Goal: Task Accomplishment & Management: Manage account settings

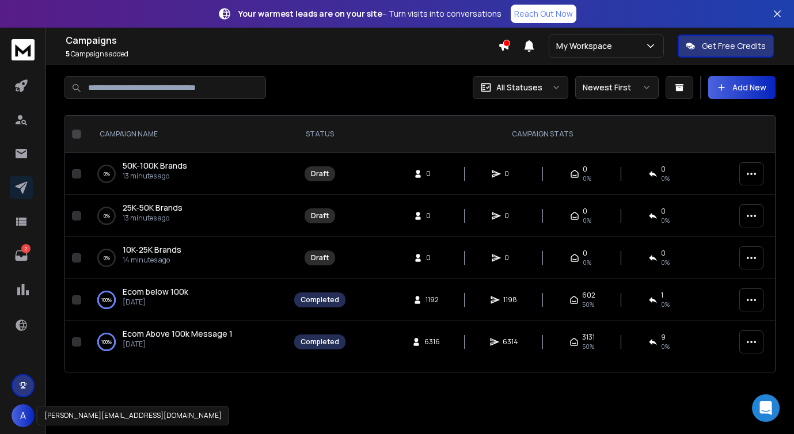
click at [20, 415] on span "A" at bounding box center [23, 415] width 23 height 23
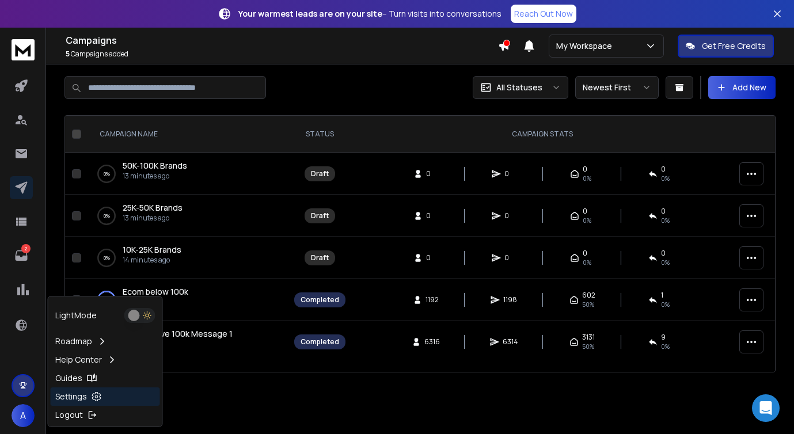
click at [68, 398] on p "Settings" at bounding box center [71, 397] width 32 height 12
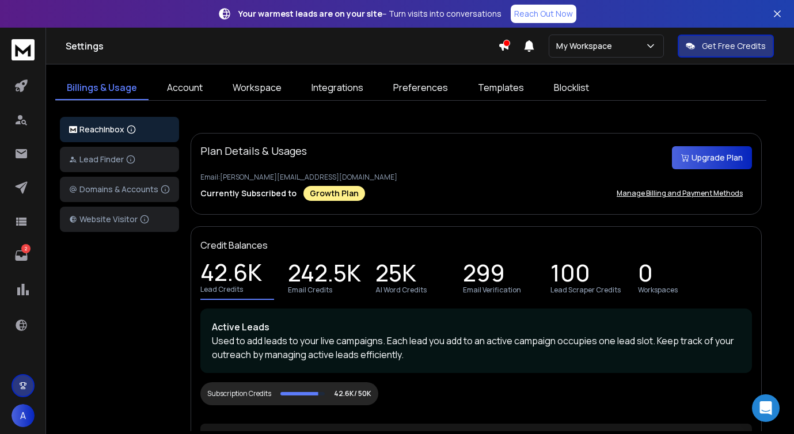
click at [258, 87] on link "Workspace" at bounding box center [257, 88] width 72 height 24
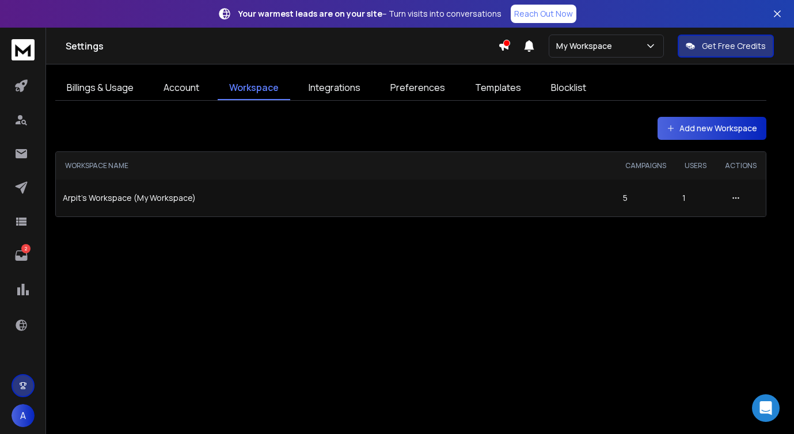
click at [153, 199] on td "Arpit's Workspace (My Workspace)" at bounding box center [336, 198] width 560 height 37
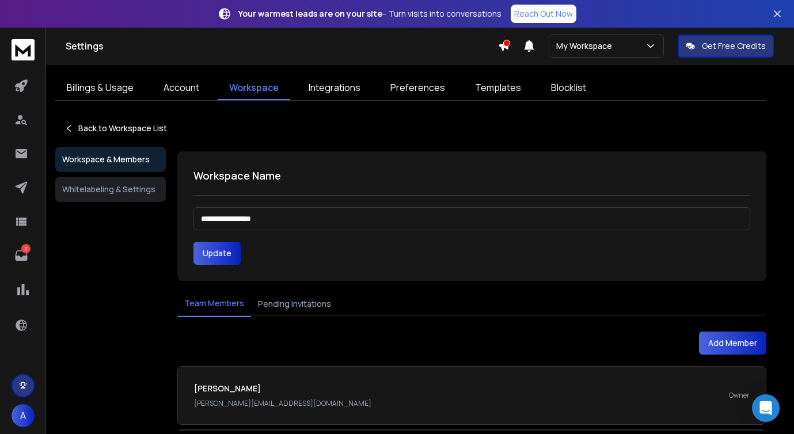
scroll to position [58, 0]
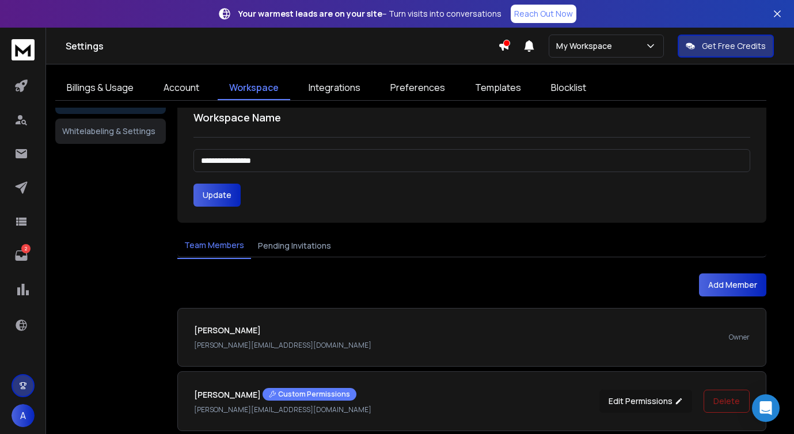
click at [655, 402] on button "Edit Permissions" at bounding box center [645, 401] width 93 height 23
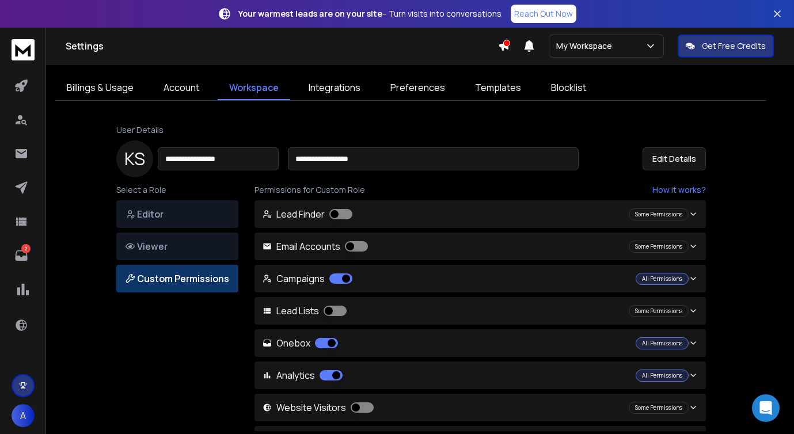
scroll to position [51, 0]
click at [345, 211] on button "button" at bounding box center [340, 214] width 23 height 10
click at [361, 245] on button "button" at bounding box center [356, 247] width 23 height 10
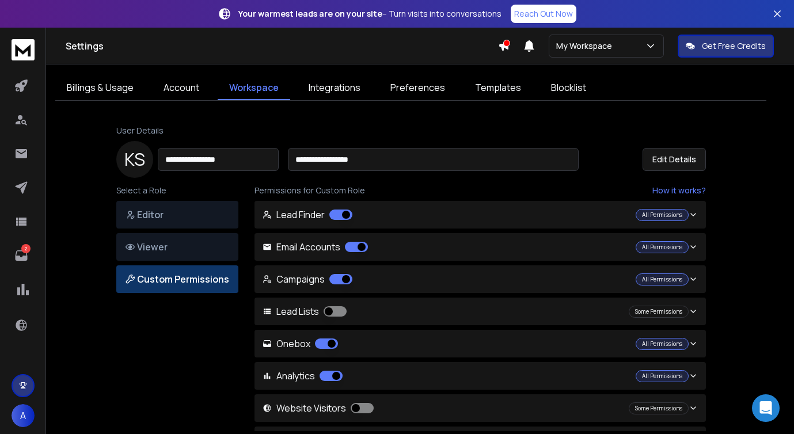
click at [341, 283] on button "button" at bounding box center [340, 279] width 23 height 10
click at [341, 279] on button "button" at bounding box center [340, 279] width 23 height 10
click at [335, 312] on button "button" at bounding box center [334, 311] width 23 height 10
click at [315, 346] on button "button" at bounding box center [326, 343] width 23 height 10
click at [324, 343] on button "button" at bounding box center [326, 343] width 23 height 10
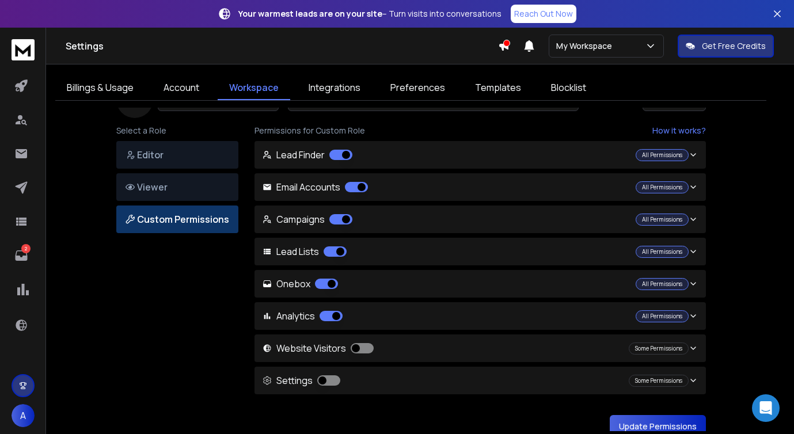
scroll to position [140, 0]
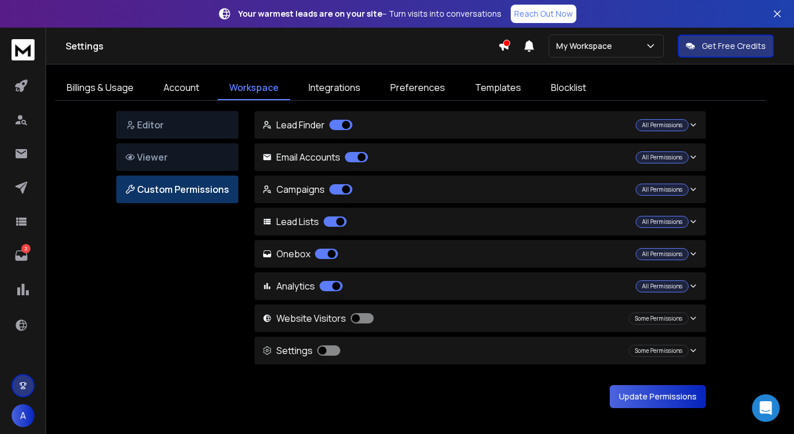
click at [360, 318] on button "button" at bounding box center [361, 318] width 23 height 10
click at [332, 349] on button "button" at bounding box center [328, 350] width 23 height 10
click at [638, 394] on button "Update Permissions" at bounding box center [657, 396] width 96 height 23
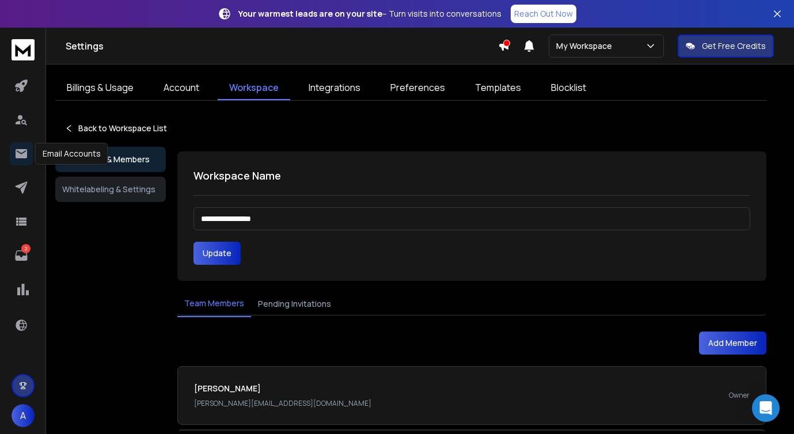
click at [23, 155] on icon at bounding box center [22, 153] width 12 height 9
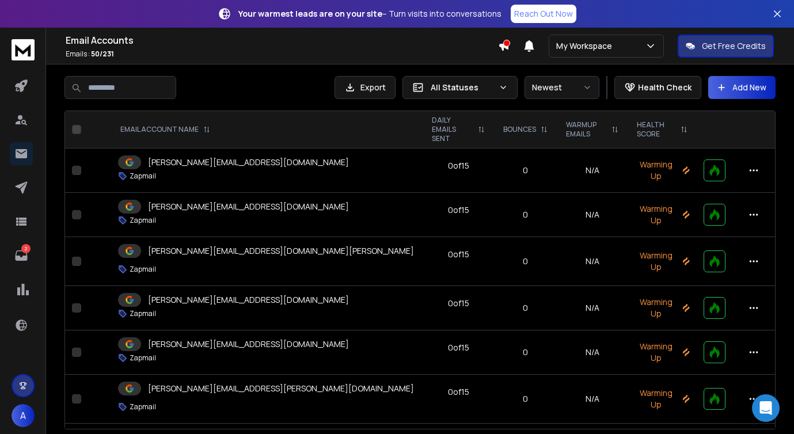
click at [250, 164] on div "[PERSON_NAME][EMAIL_ADDRESS][DOMAIN_NAME]" at bounding box center [267, 162] width 298 height 14
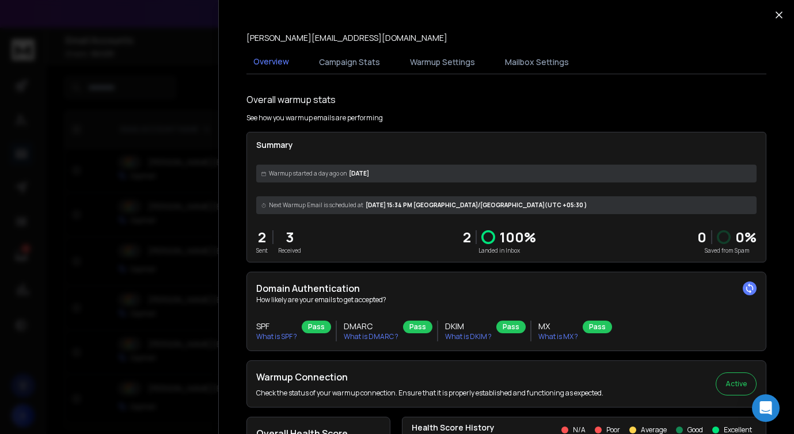
click at [777, 13] on icon "button" at bounding box center [779, 15] width 6 height 6
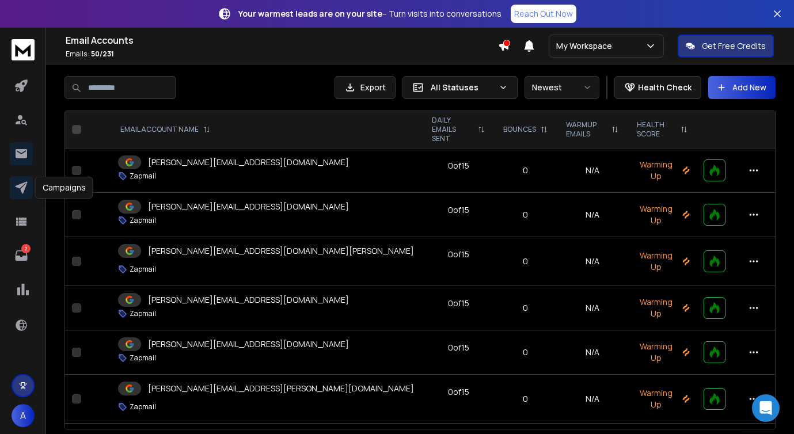
click at [17, 186] on icon at bounding box center [21, 187] width 12 height 12
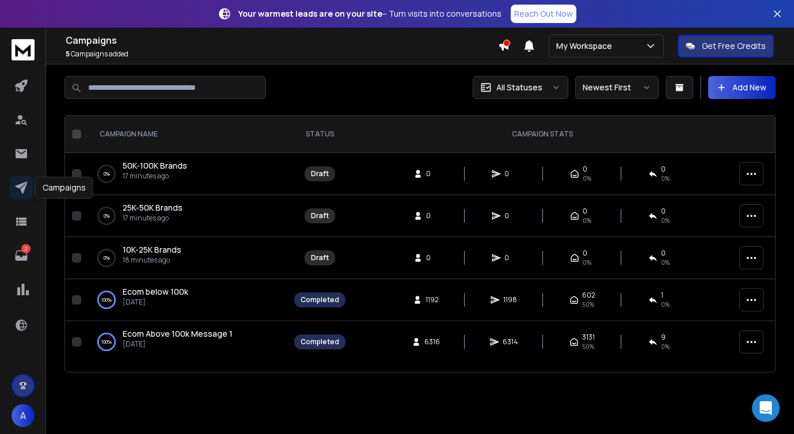
click at [180, 291] on span "Ecom below 100k" at bounding box center [156, 291] width 66 height 11
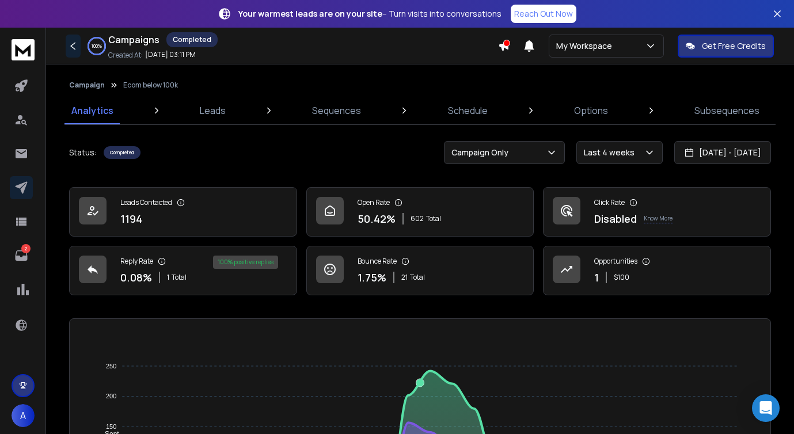
click at [71, 45] on icon at bounding box center [72, 45] width 5 height 7
